Goal: Task Accomplishment & Management: Manage account settings

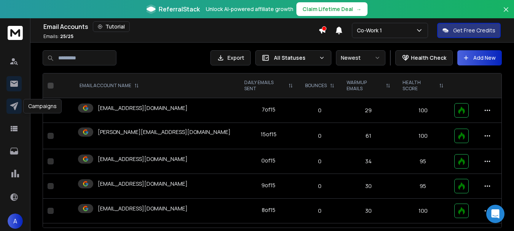
click at [16, 106] on icon at bounding box center [14, 106] width 8 height 8
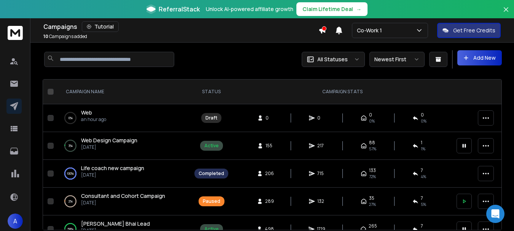
click at [130, 146] on p "[DATE]" at bounding box center [109, 147] width 56 height 6
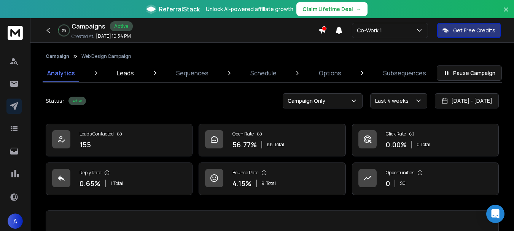
click at [130, 58] on div "Campaign Web Design Campaign" at bounding box center [272, 56] width 453 height 6
click at [130, 75] on p "Leads" at bounding box center [125, 73] width 17 height 9
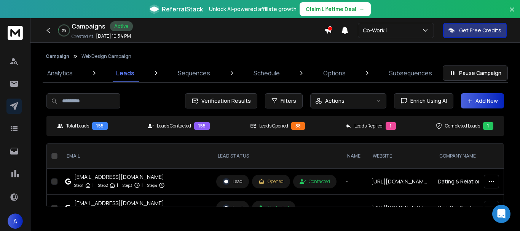
click at [486, 102] on button "Add New" at bounding box center [482, 100] width 43 height 15
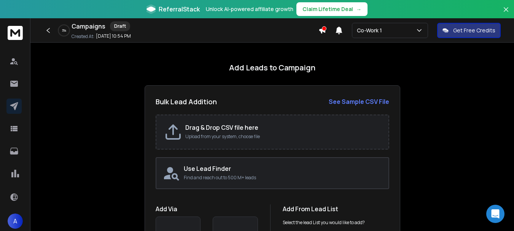
click at [230, 132] on h2 "Drag & Drop CSV file here" at bounding box center [283, 127] width 196 height 9
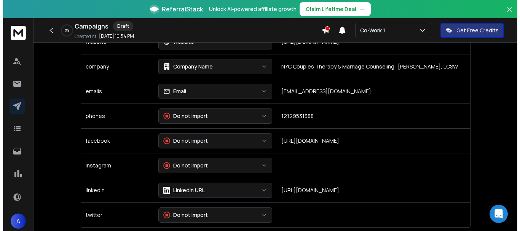
scroll to position [190, 0]
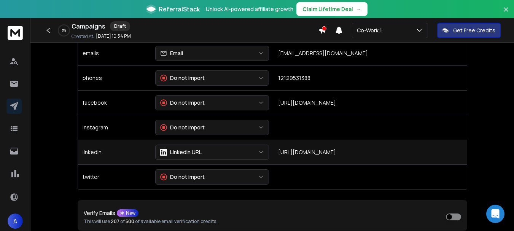
click at [260, 153] on icon "button" at bounding box center [261, 153] width 3 height 2
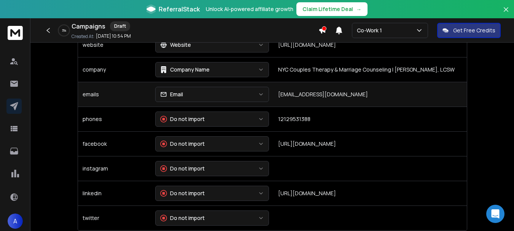
scroll to position [152, 0]
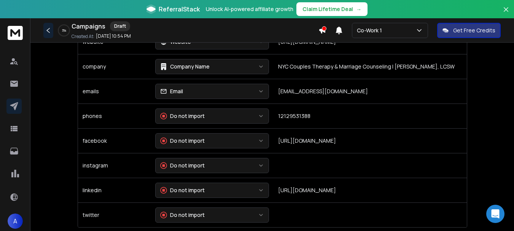
click at [48, 30] on icon at bounding box center [48, 30] width 7 height 7
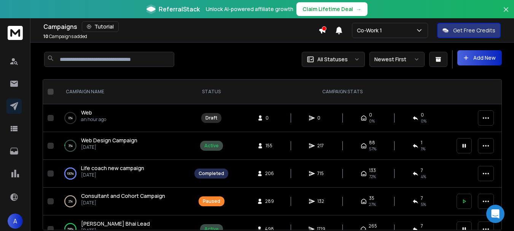
click at [111, 144] on link "Web Design Campaign" at bounding box center [109, 141] width 56 height 8
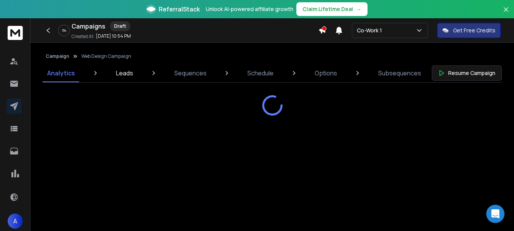
click at [128, 73] on p "Leads" at bounding box center [124, 73] width 17 height 9
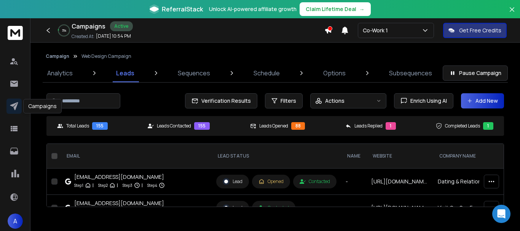
click at [15, 108] on icon at bounding box center [14, 106] width 8 height 8
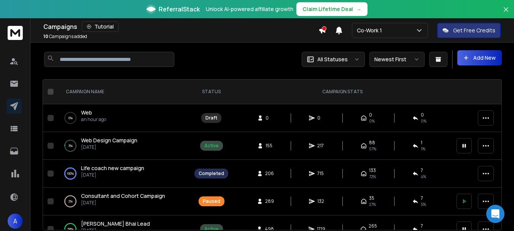
click at [149, 139] on div "3 % Web Design Campaign [DATE]" at bounding box center [123, 146] width 118 height 18
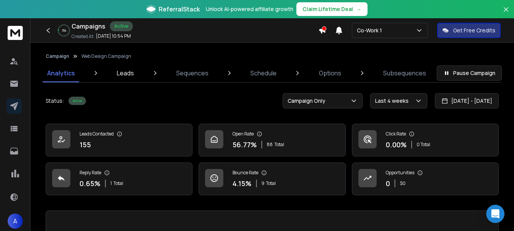
click at [124, 74] on p "Leads" at bounding box center [125, 73] width 17 height 9
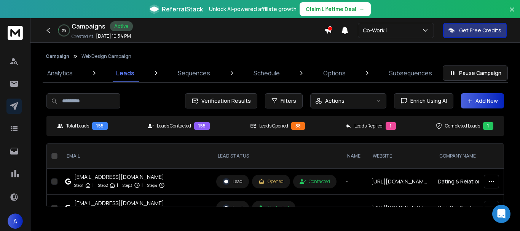
click at [488, 98] on button "Add New" at bounding box center [482, 100] width 43 height 15
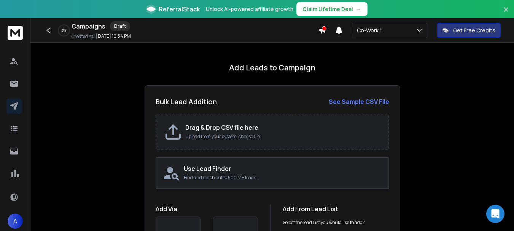
click at [233, 129] on h2 "Drag & Drop CSV file here" at bounding box center [283, 127] width 196 height 9
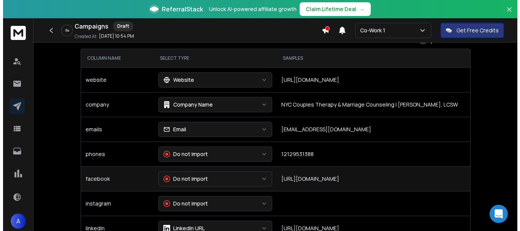
scroll to position [152, 0]
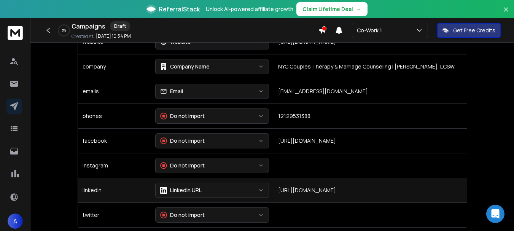
click at [260, 186] on button "LinkedIn URL" at bounding box center [212, 190] width 114 height 15
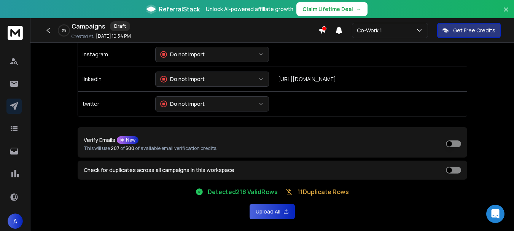
scroll to position [264, 0]
click at [271, 214] on button "Upload All" at bounding box center [272, 211] width 45 height 15
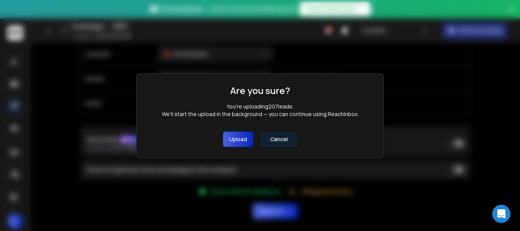
click at [236, 138] on button "Upload" at bounding box center [238, 139] width 30 height 15
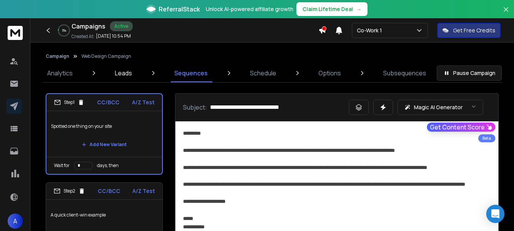
click at [126, 72] on p "Leads" at bounding box center [123, 73] width 17 height 9
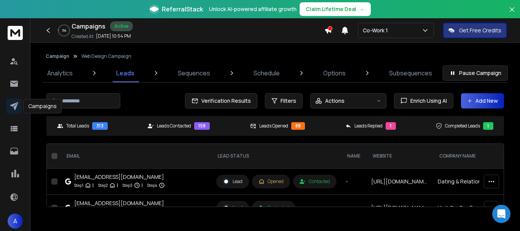
click at [13, 107] on icon at bounding box center [14, 106] width 9 height 9
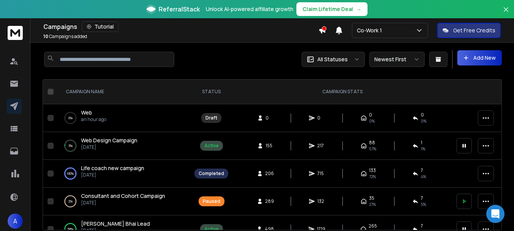
click at [100, 139] on span "Web Design Campaign" at bounding box center [109, 140] width 56 height 7
